Goal: Information Seeking & Learning: Check status

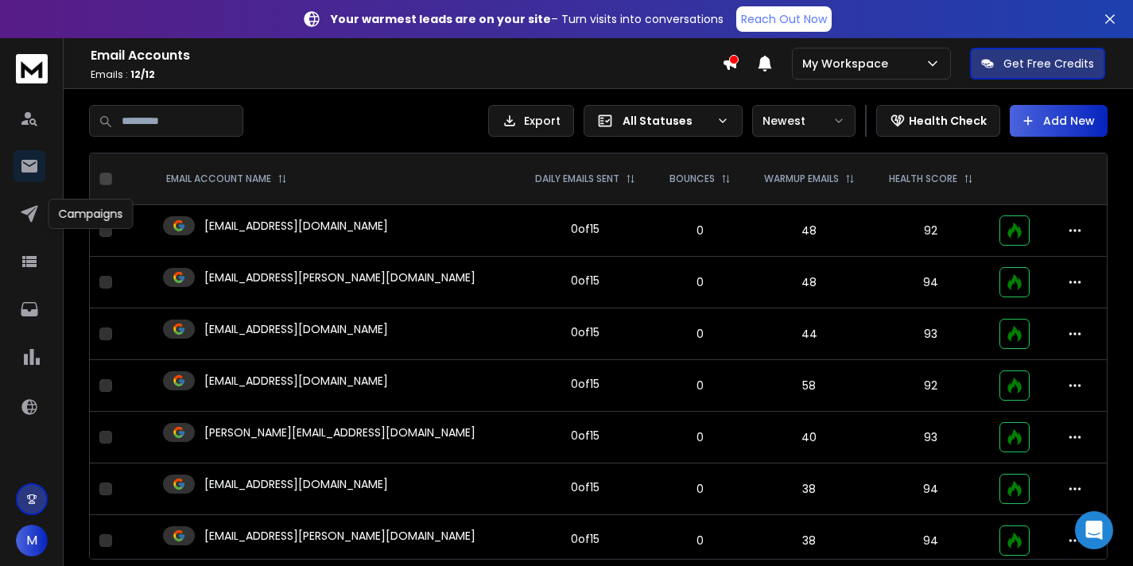
click at [35, 220] on icon at bounding box center [29, 213] width 19 height 19
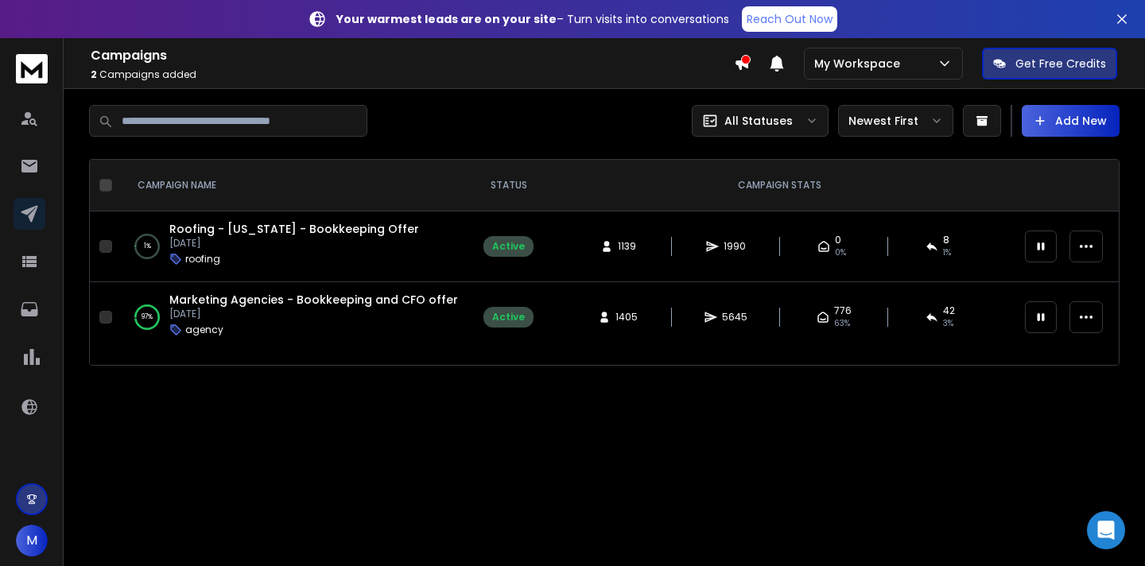
click at [1078, 318] on icon "button" at bounding box center [1086, 317] width 16 height 16
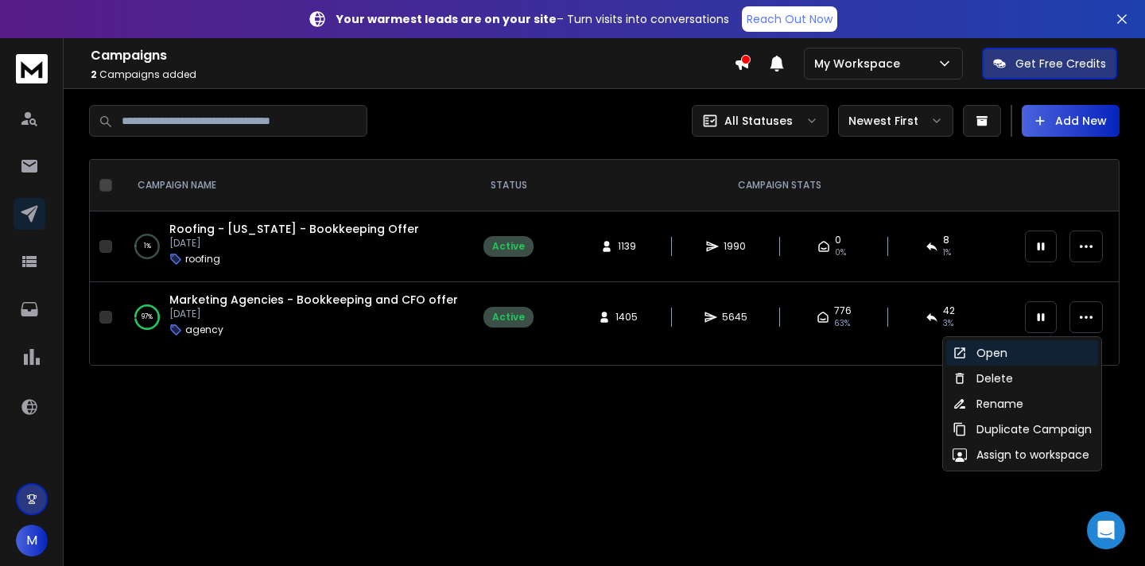
click at [772, 374] on div "Campaigns 2 Campaigns Added All Statuses Newest First Add New CAMPAIGN NAME STA…" at bounding box center [604, 235] width 1081 height 293
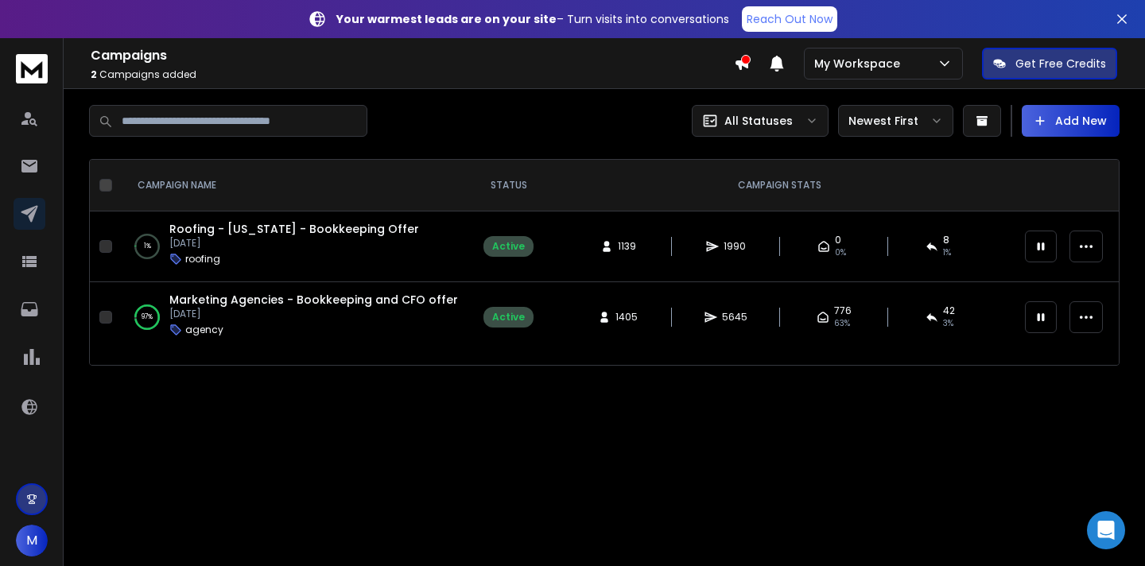
click at [352, 298] on span "Marketing Agencies - Bookkeeping and CFO offer" at bounding box center [313, 300] width 289 height 16
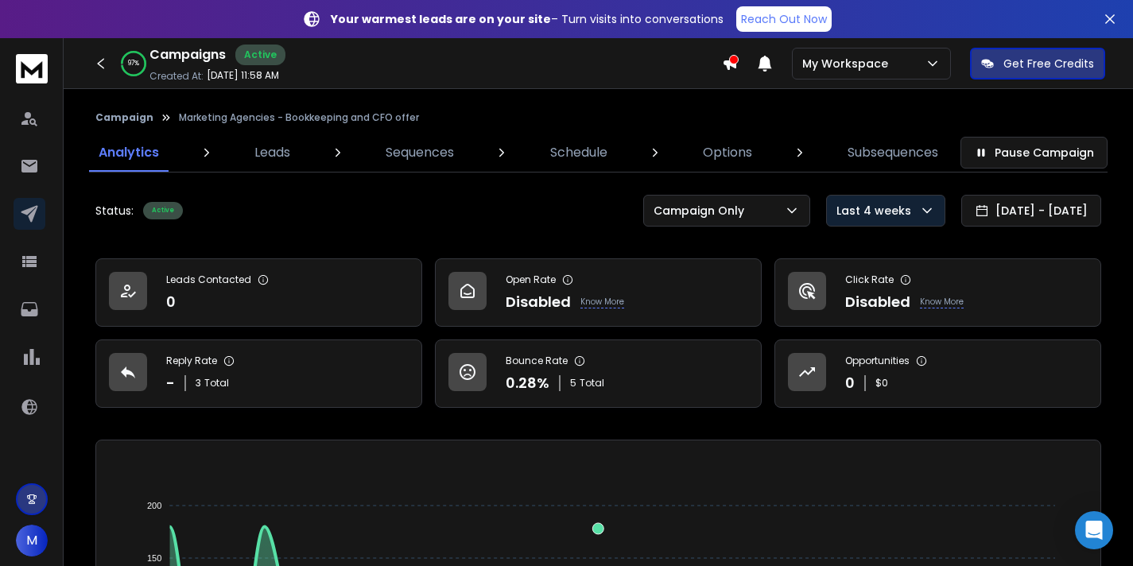
click at [836, 212] on p "Last 4 weeks" at bounding box center [876, 211] width 81 height 16
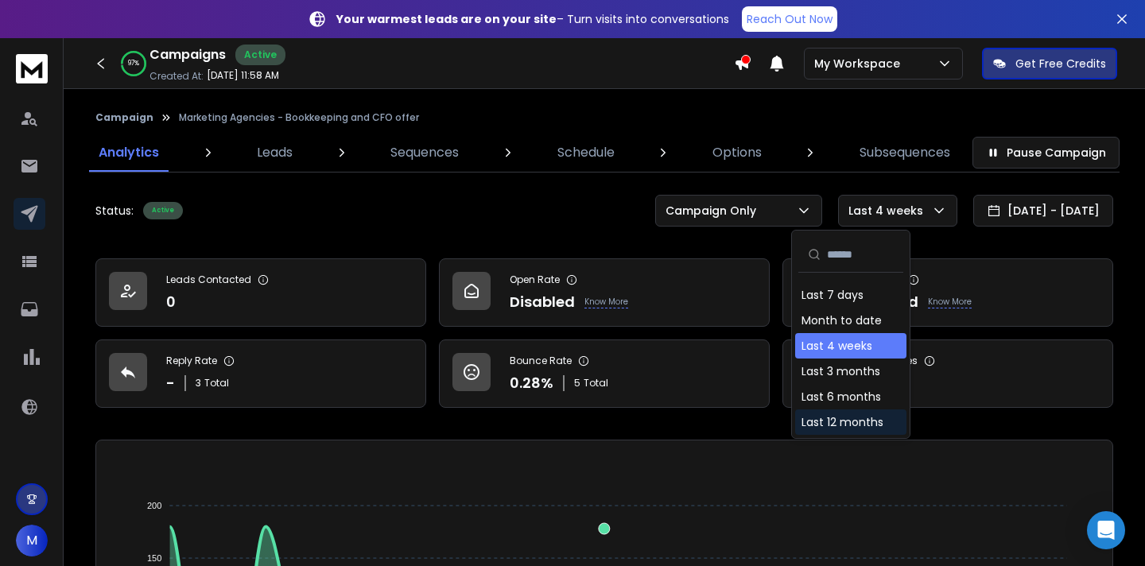
click at [838, 429] on div "Last 12 months" at bounding box center [842, 422] width 82 height 16
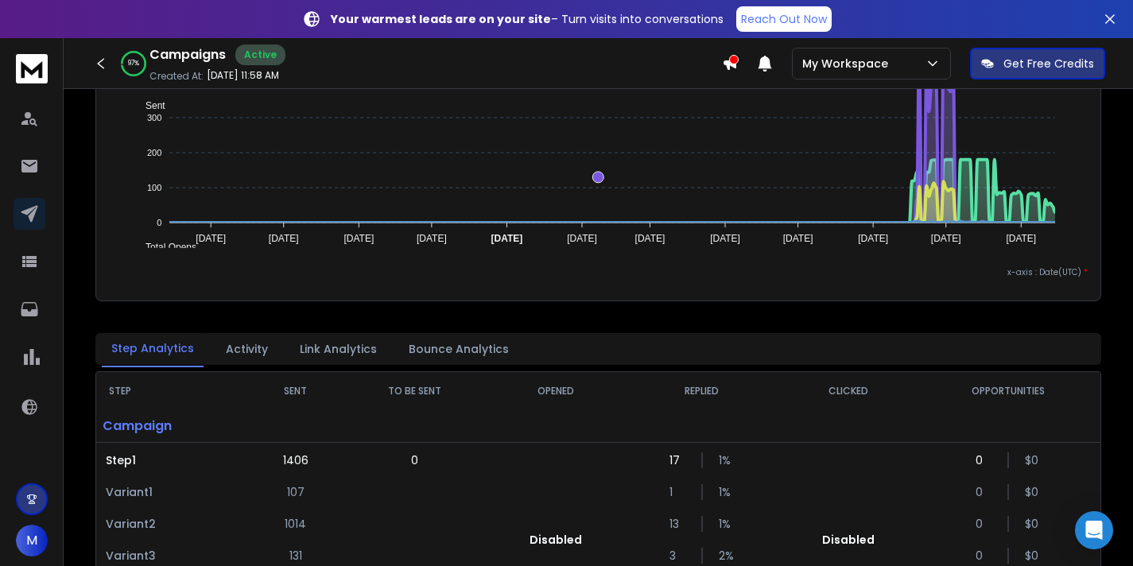
scroll to position [425, 0]
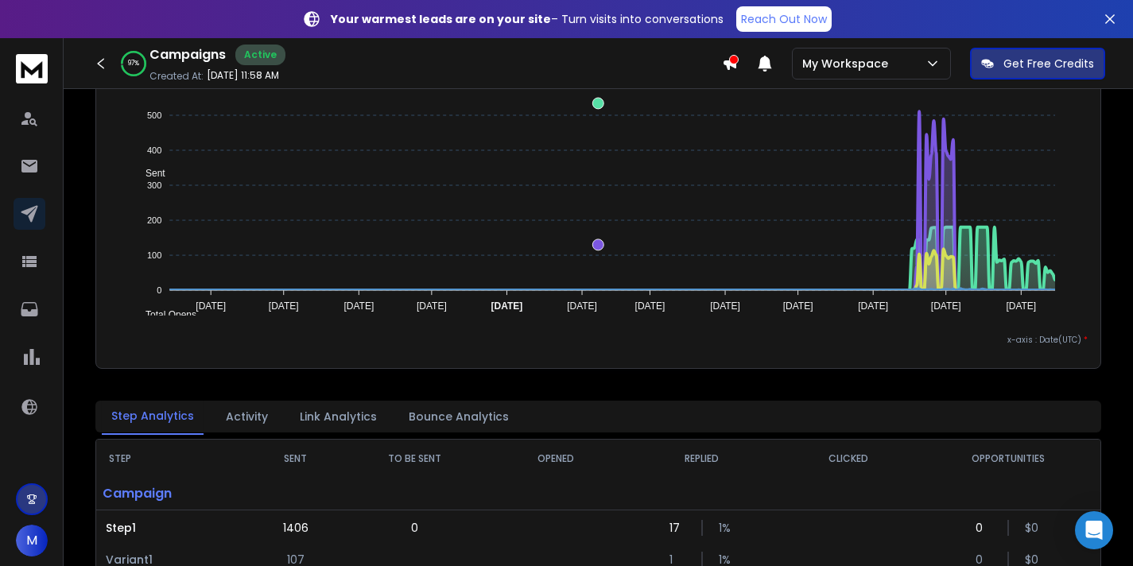
click at [259, 413] on button "Activity" at bounding box center [246, 416] width 61 height 35
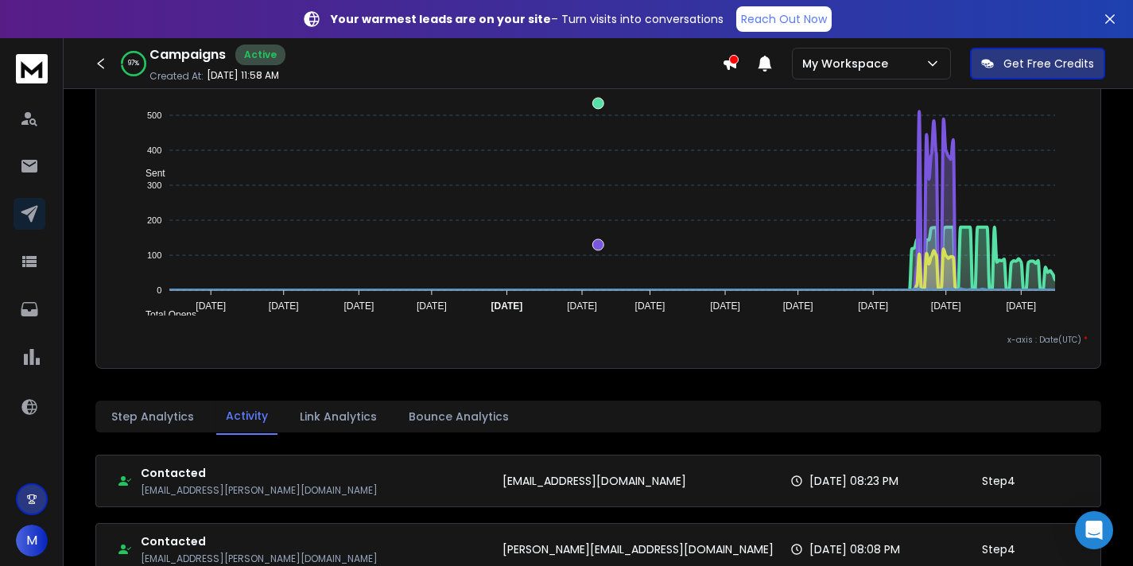
click at [327, 414] on button "Link Analytics" at bounding box center [338, 416] width 96 height 35
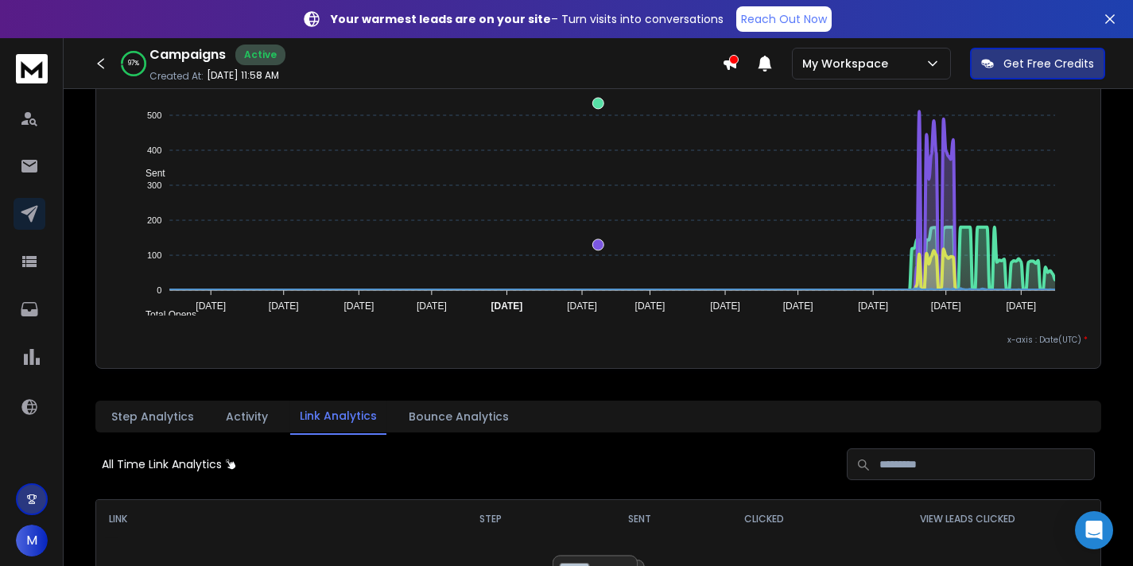
scroll to position [562, 0]
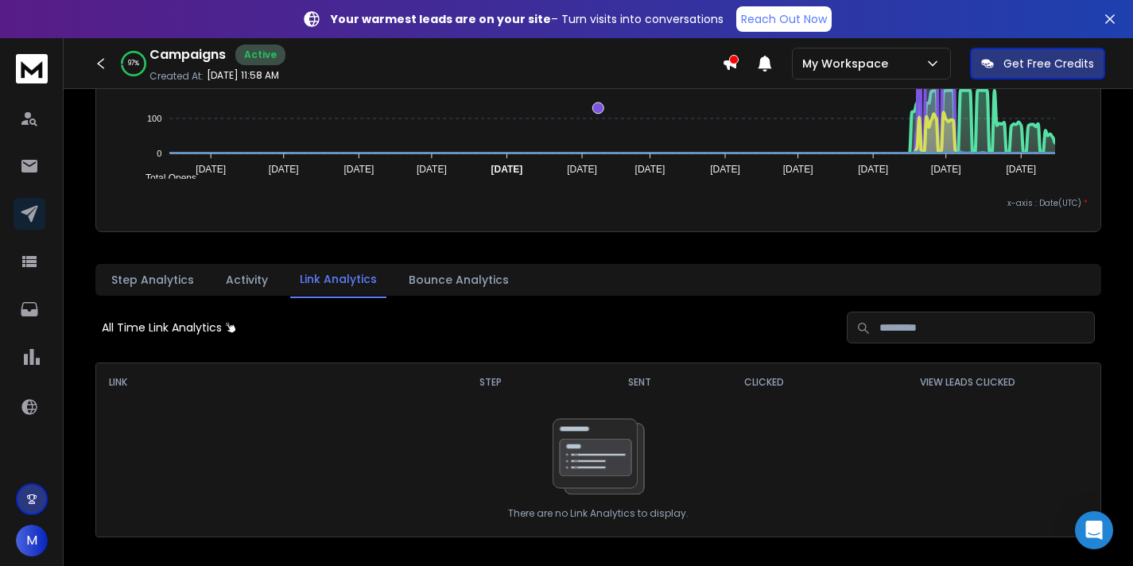
click at [433, 293] on button "Bounce Analytics" at bounding box center [458, 279] width 119 height 35
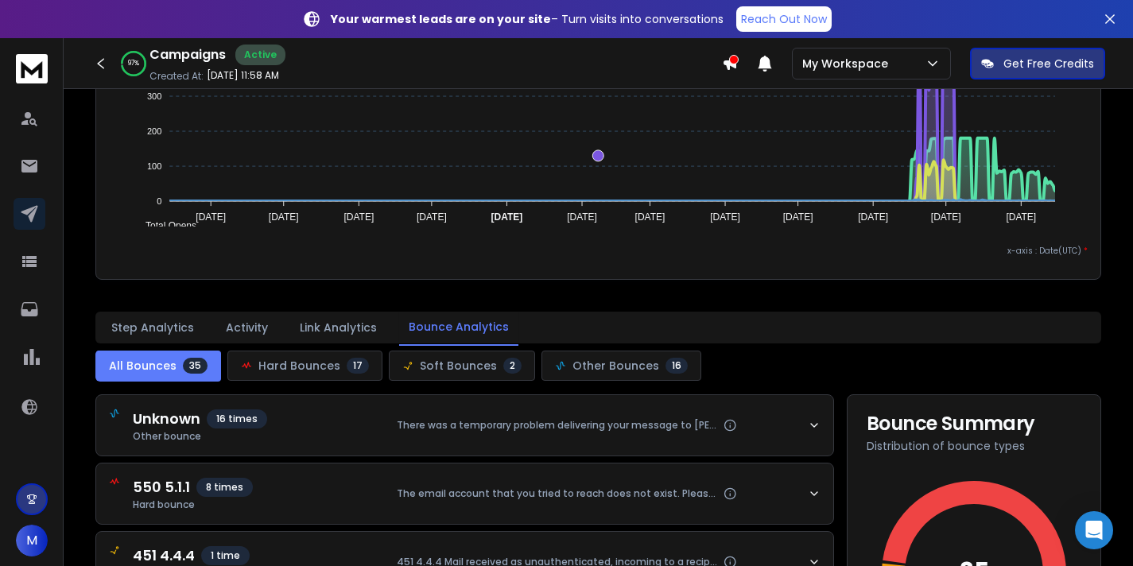
scroll to position [676, 0]
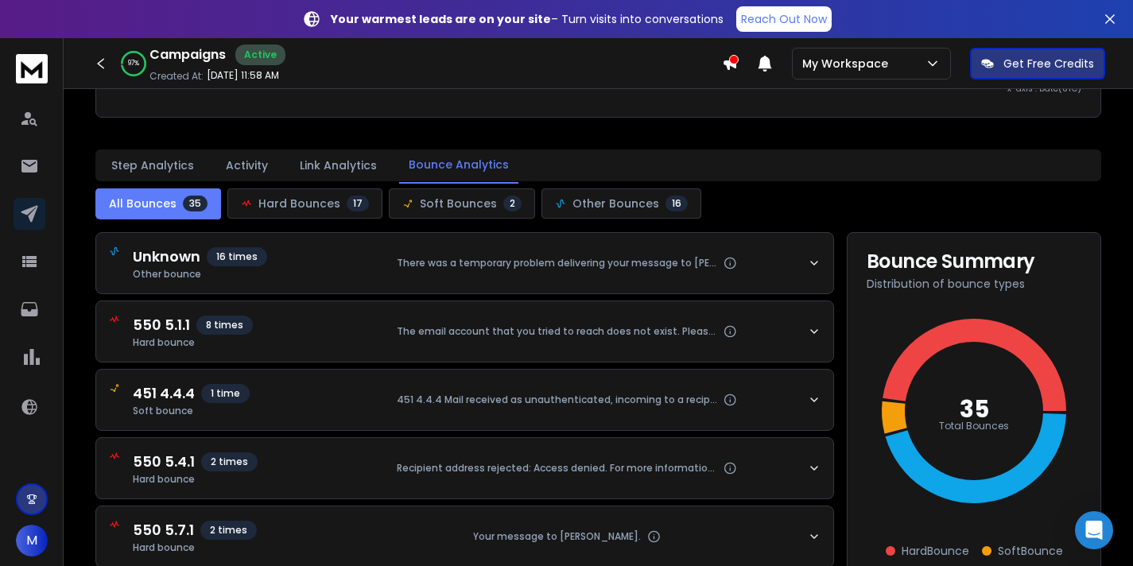
click at [166, 160] on button "Step Analytics" at bounding box center [153, 165] width 102 height 35
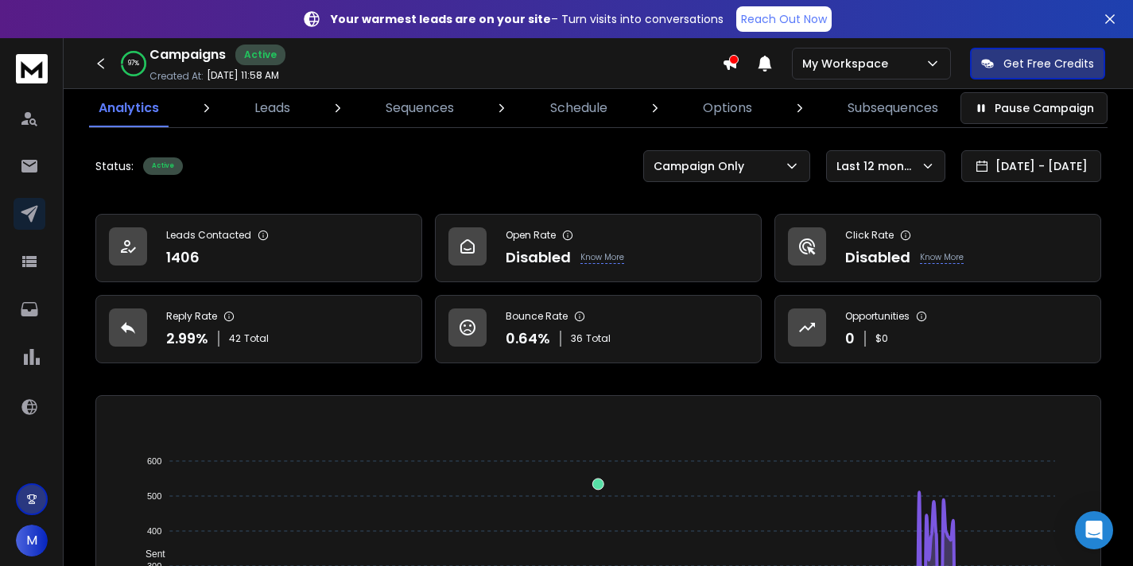
scroll to position [0, 0]
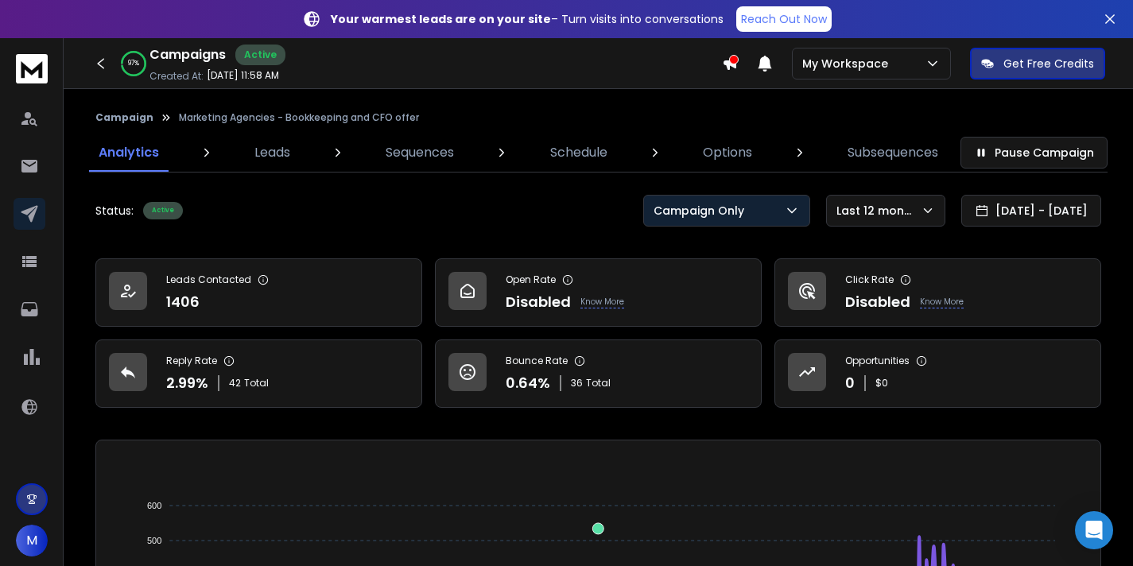
click at [687, 210] on p "Campaign Only" at bounding box center [701, 211] width 97 height 16
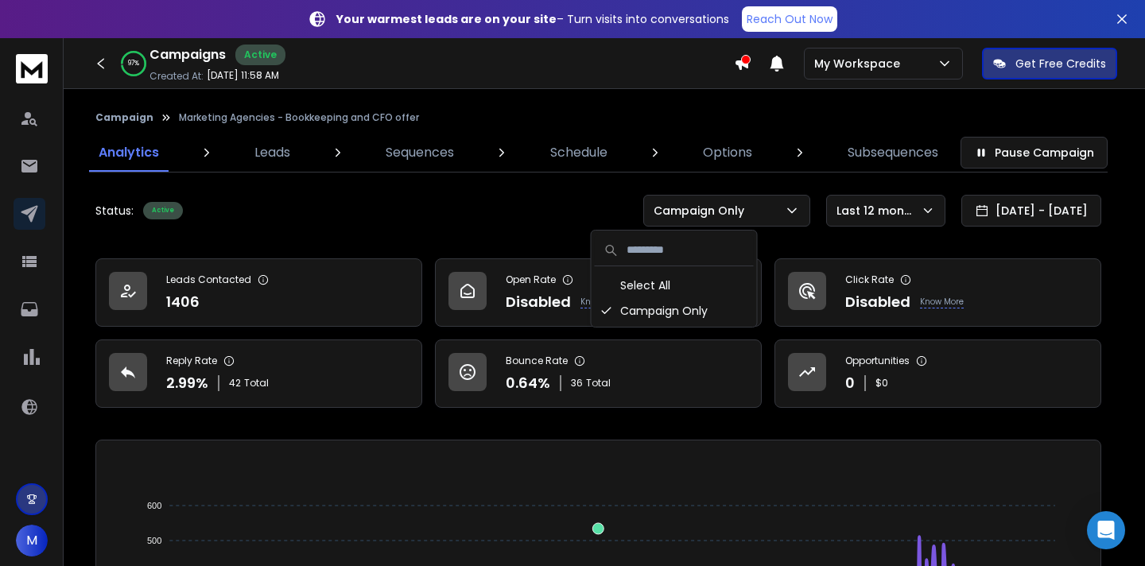
click at [355, 265] on link "Leads Contacted 1406" at bounding box center [258, 292] width 327 height 68
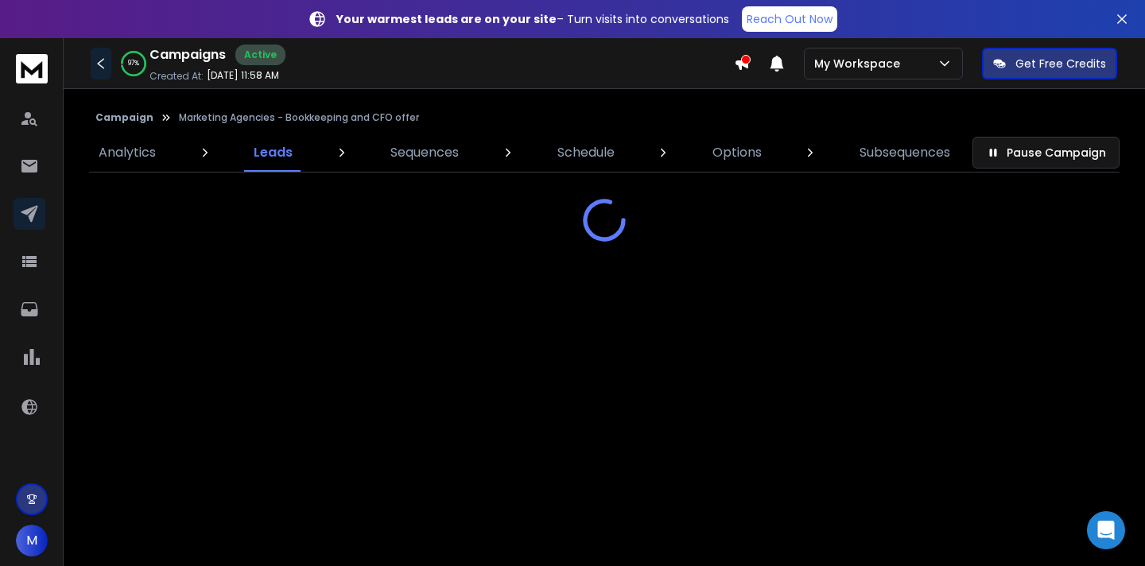
click at [107, 71] on button at bounding box center [101, 64] width 21 height 32
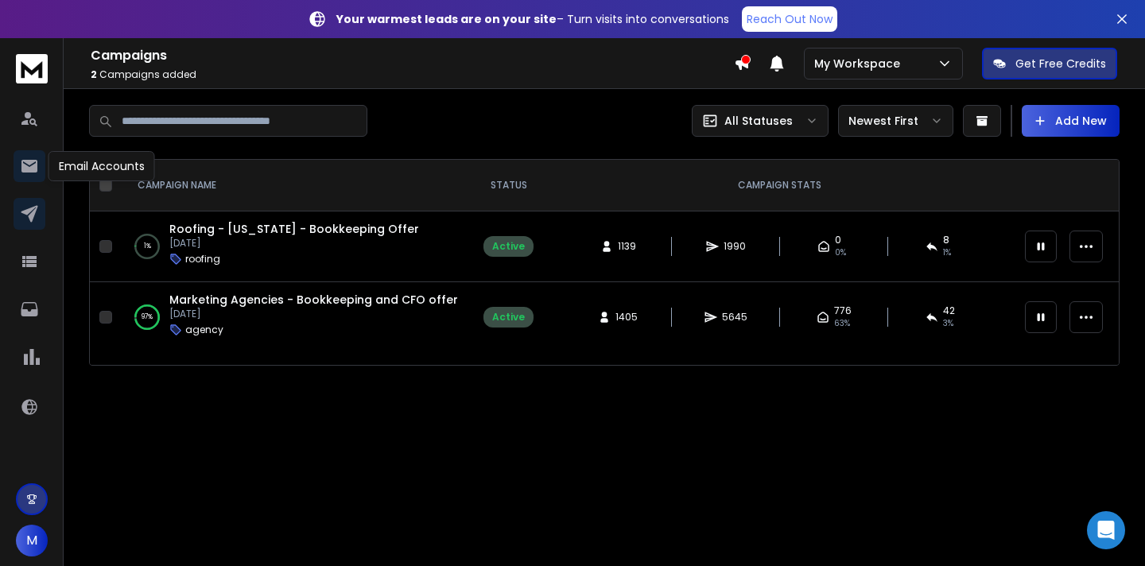
click at [33, 176] on link at bounding box center [30, 166] width 32 height 32
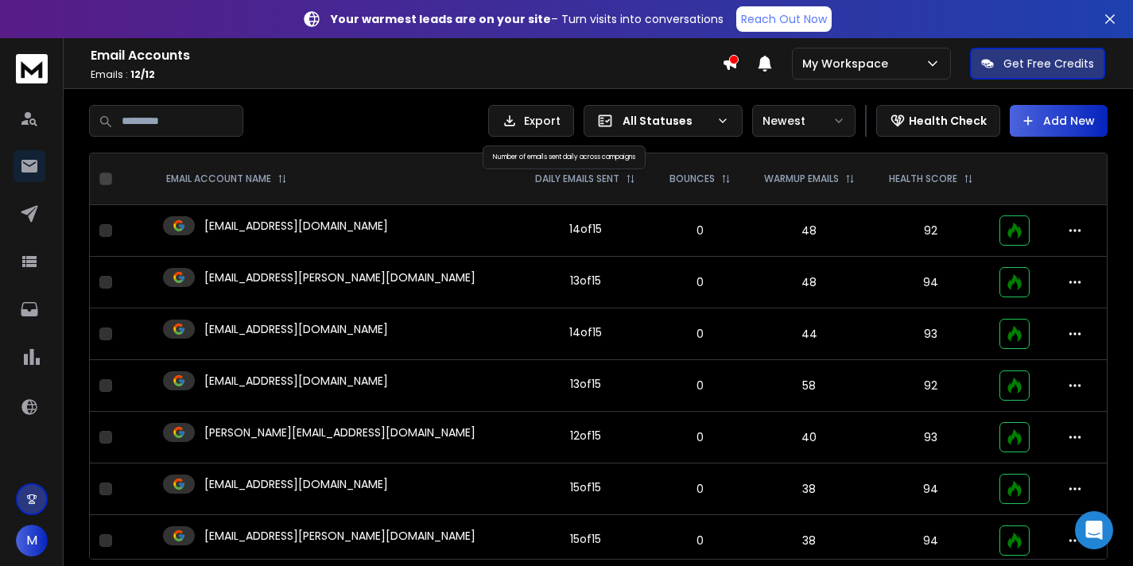
click at [568, 182] on p "DAILY EMAILS SENT" at bounding box center [577, 178] width 84 height 13
click at [568, 183] on p "DAILY EMAILS SENT" at bounding box center [577, 178] width 84 height 13
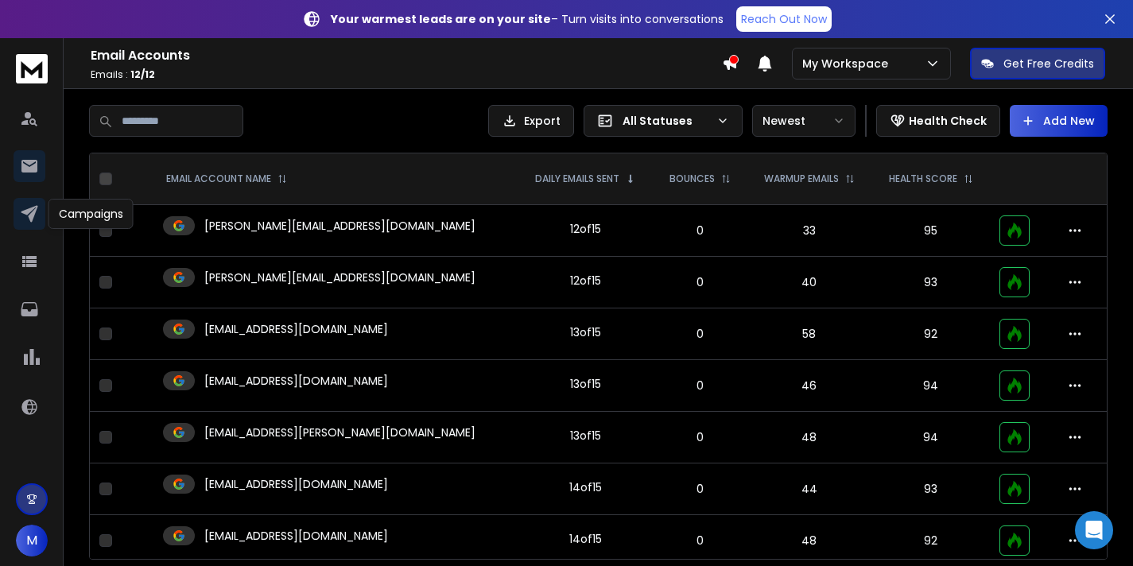
click at [26, 225] on link at bounding box center [30, 214] width 32 height 32
